Goal: Task Accomplishment & Management: Manage account settings

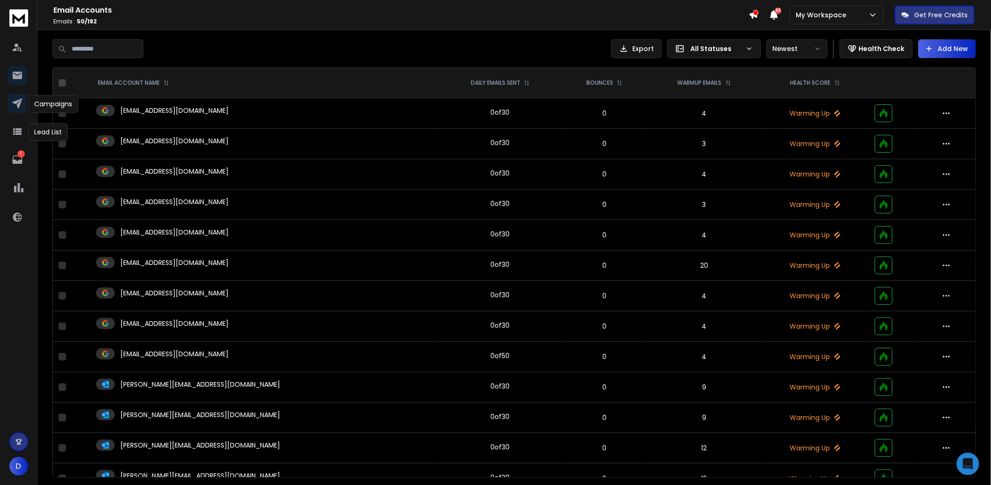
click at [17, 108] on icon at bounding box center [17, 103] width 11 height 11
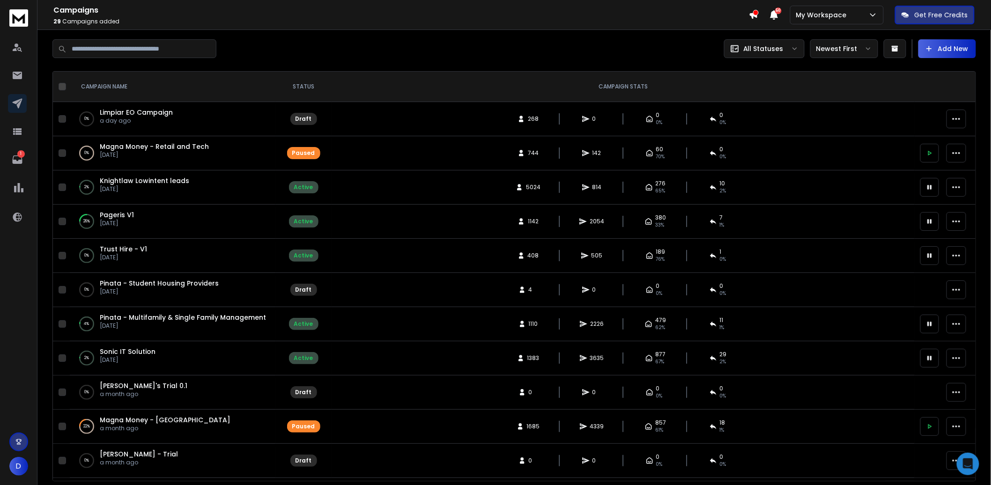
click at [106, 47] on input at bounding box center [134, 48] width 164 height 19
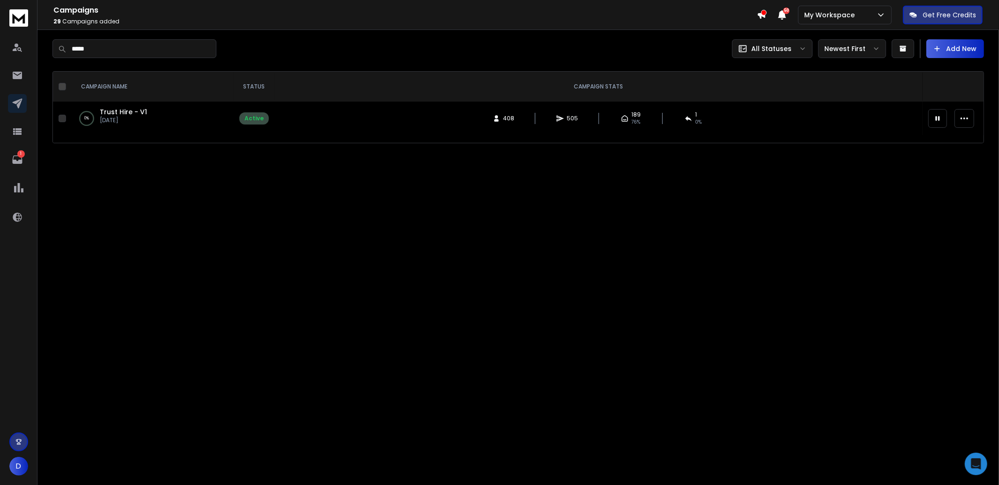
type input "*****"
click at [129, 111] on span "Trust Hire - V1" at bounding box center [123, 111] width 47 height 9
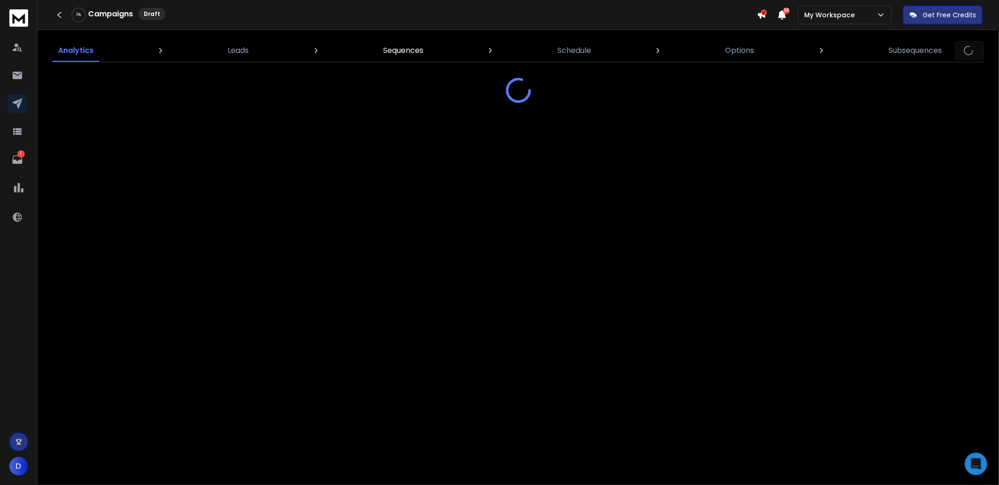
click at [377, 52] on link "Sequences" at bounding box center [403, 50] width 52 height 22
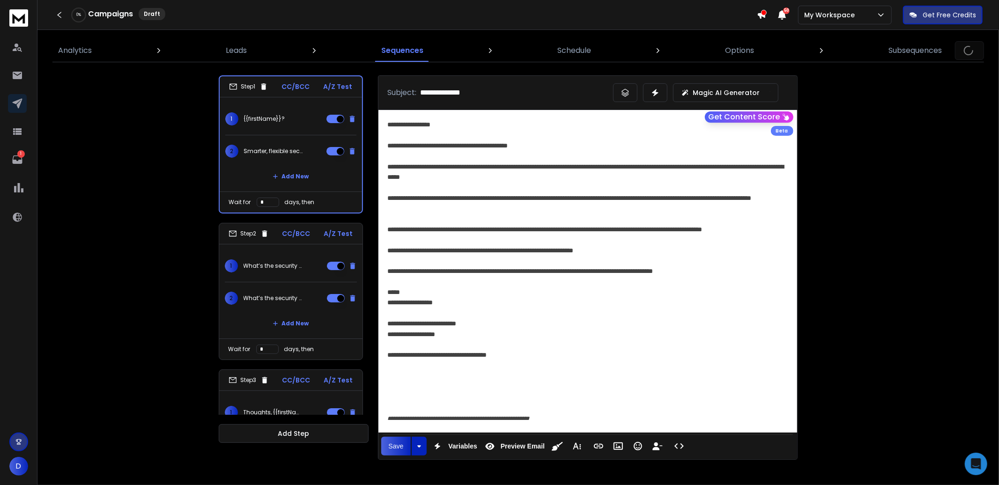
click at [271, 148] on p "Smarter, flexible security for your work sites" at bounding box center [274, 150] width 60 height 7
type input "**********"
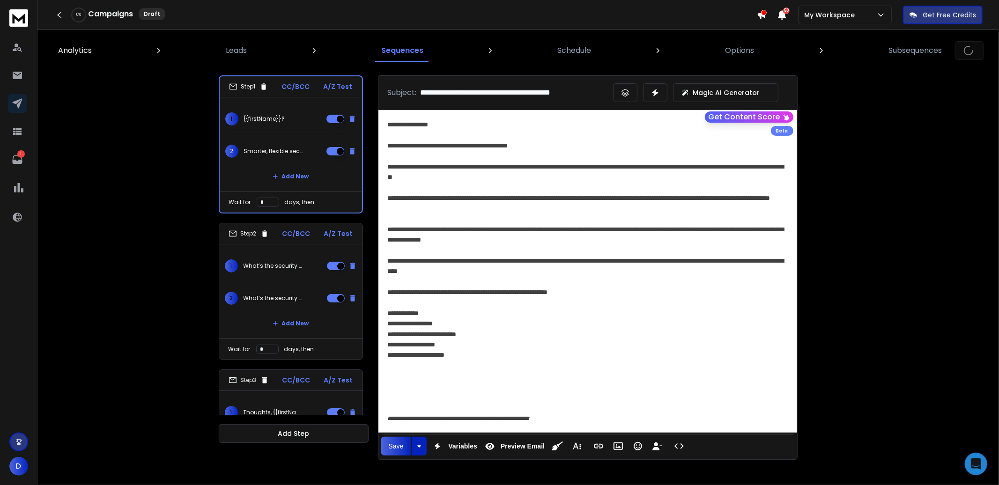
click at [88, 50] on p "Analytics" at bounding box center [75, 50] width 34 height 11
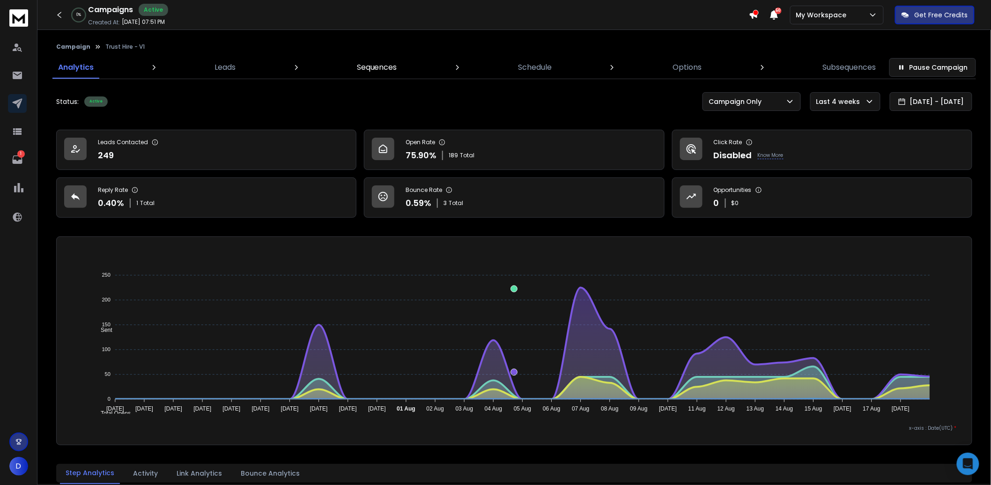
click at [398, 72] on link "Sequences" at bounding box center [377, 67] width 52 height 22
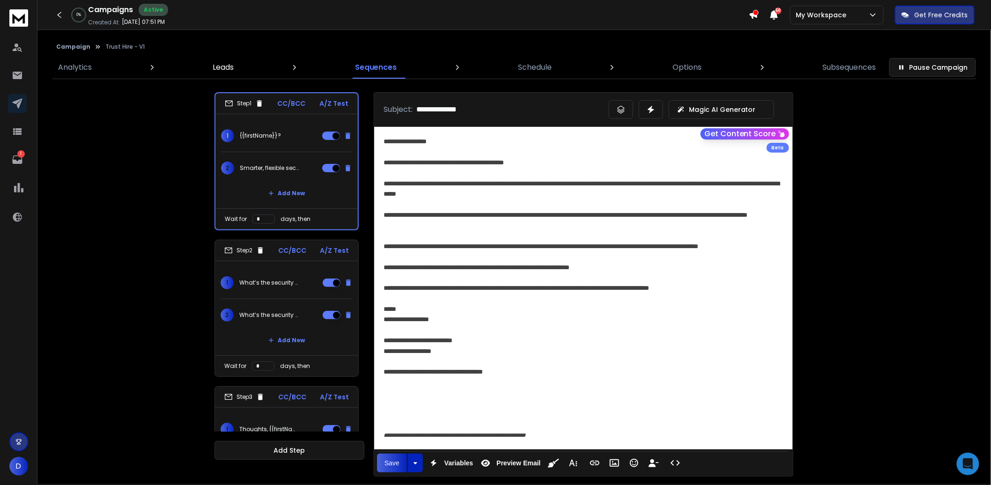
click at [213, 66] on p "Leads" at bounding box center [223, 67] width 21 height 11
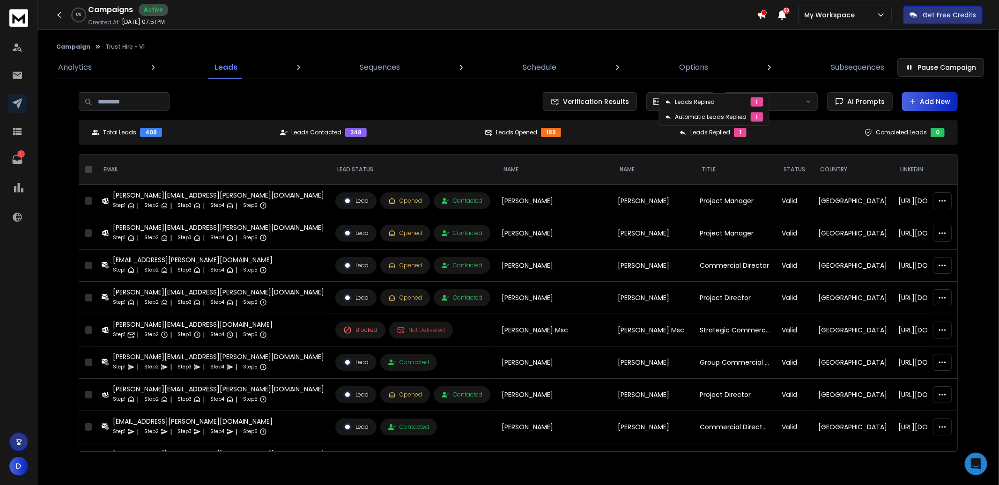
click at [736, 129] on div "1" at bounding box center [740, 132] width 13 height 9
click at [757, 104] on div "1" at bounding box center [757, 101] width 13 height 9
click at [781, 100] on div "Actions" at bounding box center [765, 101] width 71 height 9
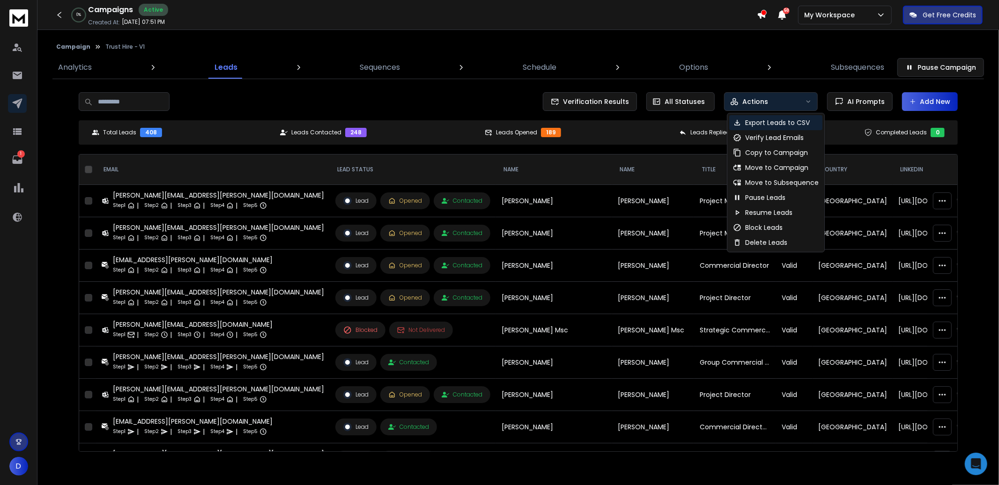
click at [779, 100] on div "Actions" at bounding box center [765, 101] width 71 height 9
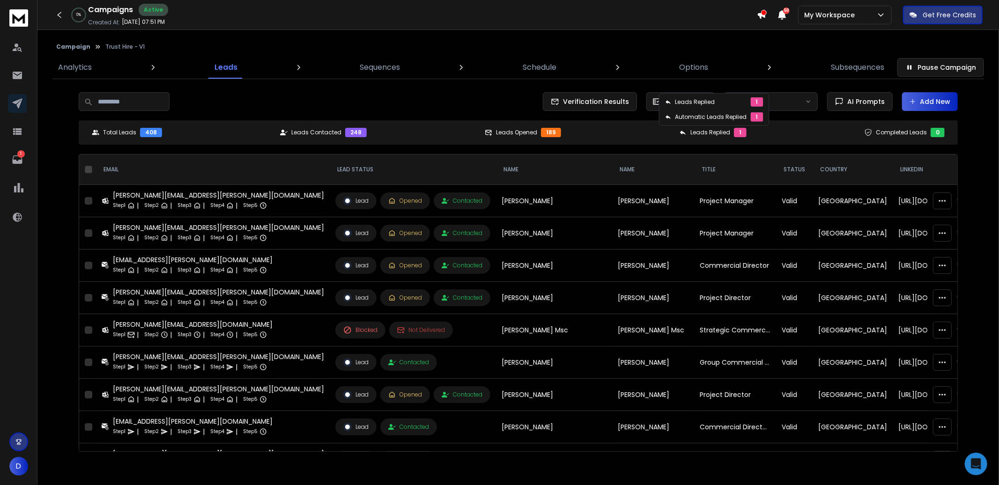
click at [733, 116] on p "Automatic Leads Replied" at bounding box center [711, 116] width 72 height 7
click at [759, 130] on div "Total Leads 408 Leads Contacted 248 Leads Opened 189 Leads Replied 1 Completed …" at bounding box center [518, 132] width 879 height 24
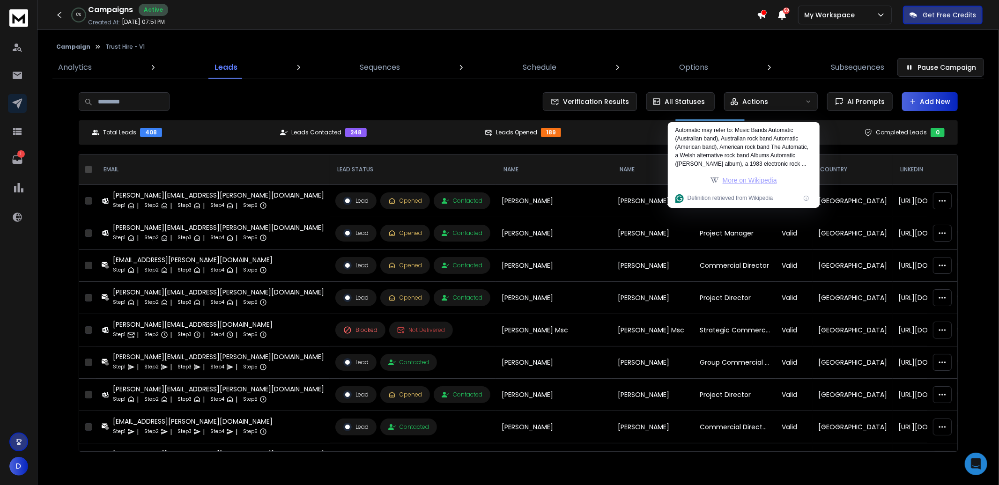
click at [987, 158] on div "Campaign Trust Hire - V1 Analytics Leads Sequences Schedule Options Subsequence…" at bounding box center [517, 243] width 961 height 426
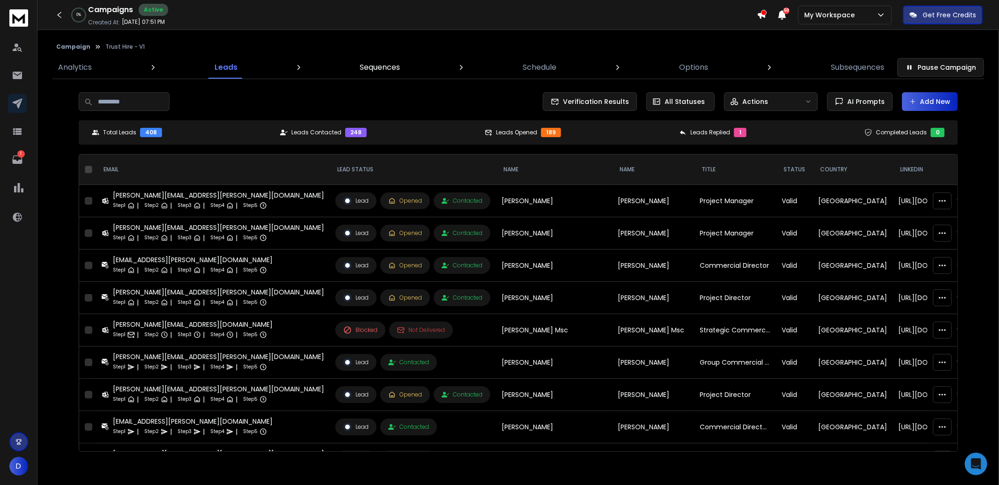
click at [371, 74] on link "Sequences" at bounding box center [380, 67] width 52 height 22
